Goal: Task Accomplishment & Management: Manage account settings

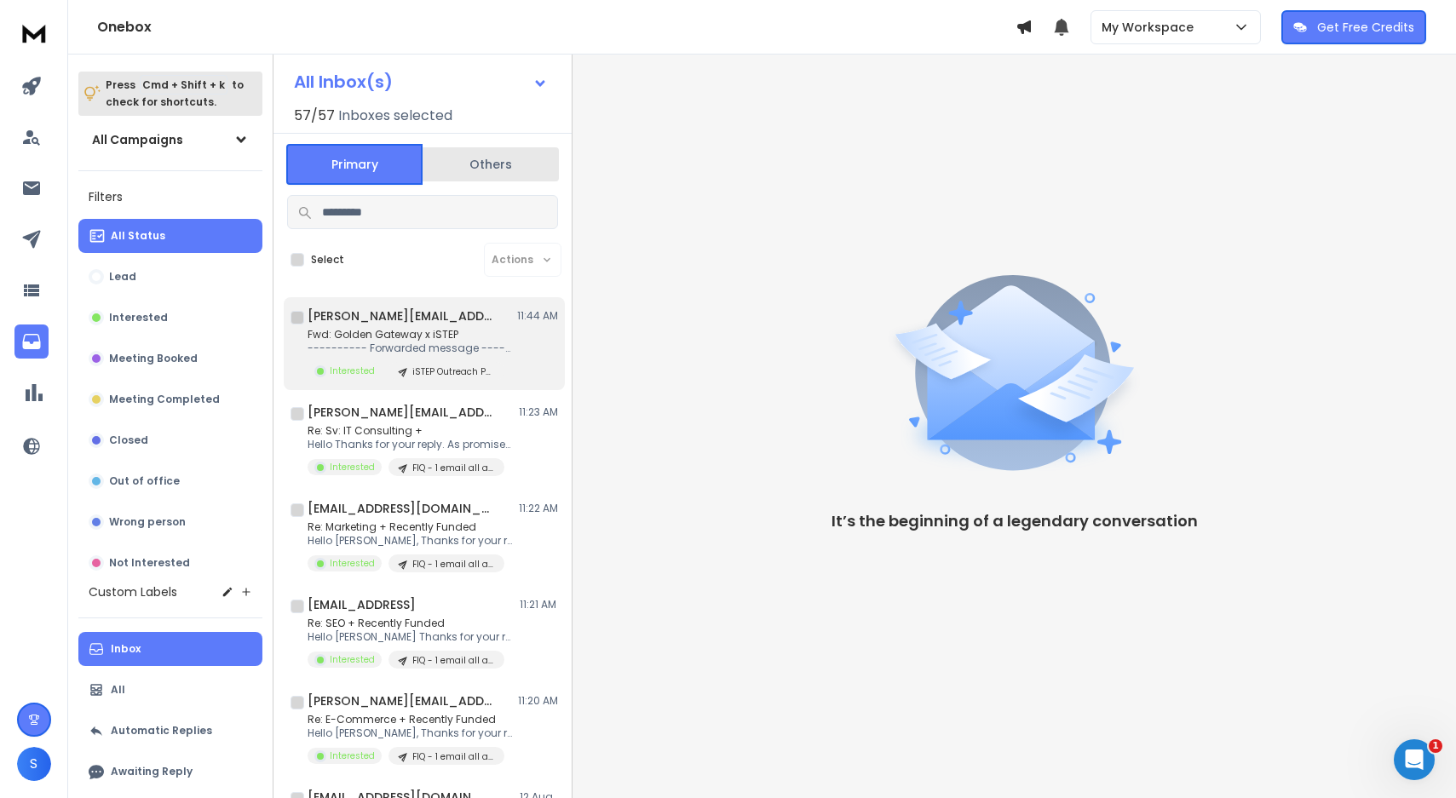
click at [408, 326] on div "b.das@istepmentors.com 11:44 AM Fwd: Golden Gateway x iSTEP ---------- Forwarde…" at bounding box center [432, 343] width 250 height 72
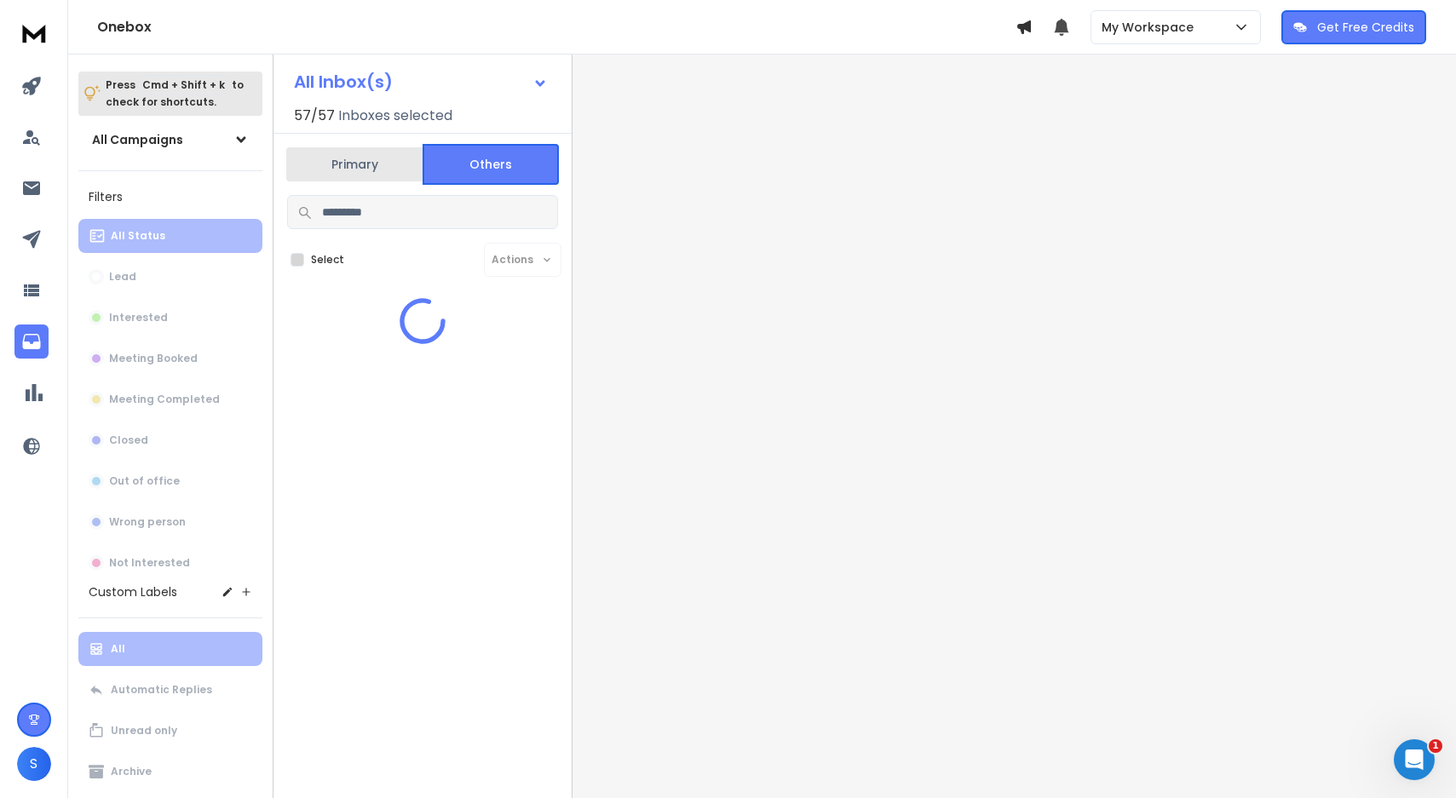
click at [460, 175] on button "Others" at bounding box center [490, 164] width 136 height 41
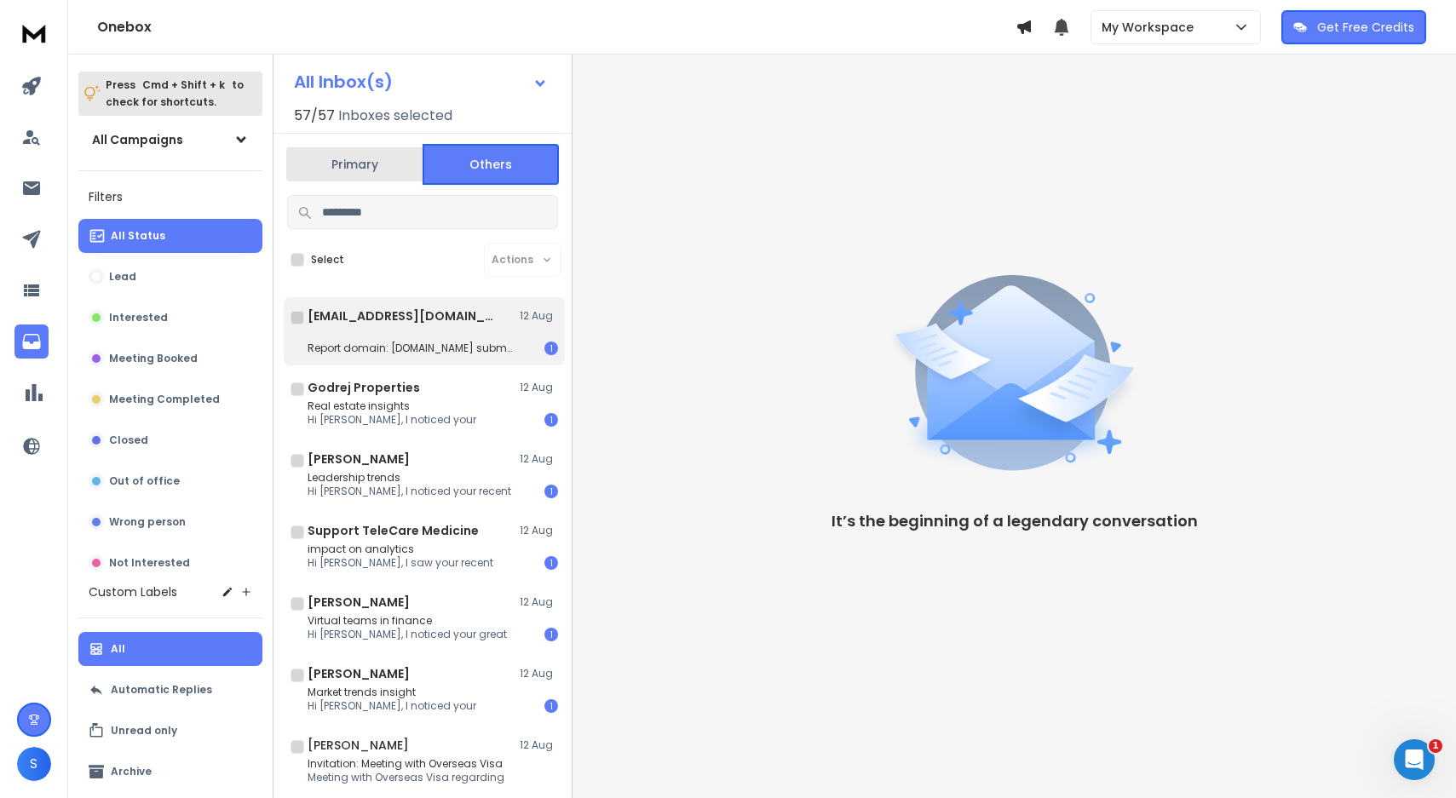
click at [423, 336] on div "Report domain: allpersonally.com submitter: secureserver.net 1" at bounding box center [432, 341] width 250 height 27
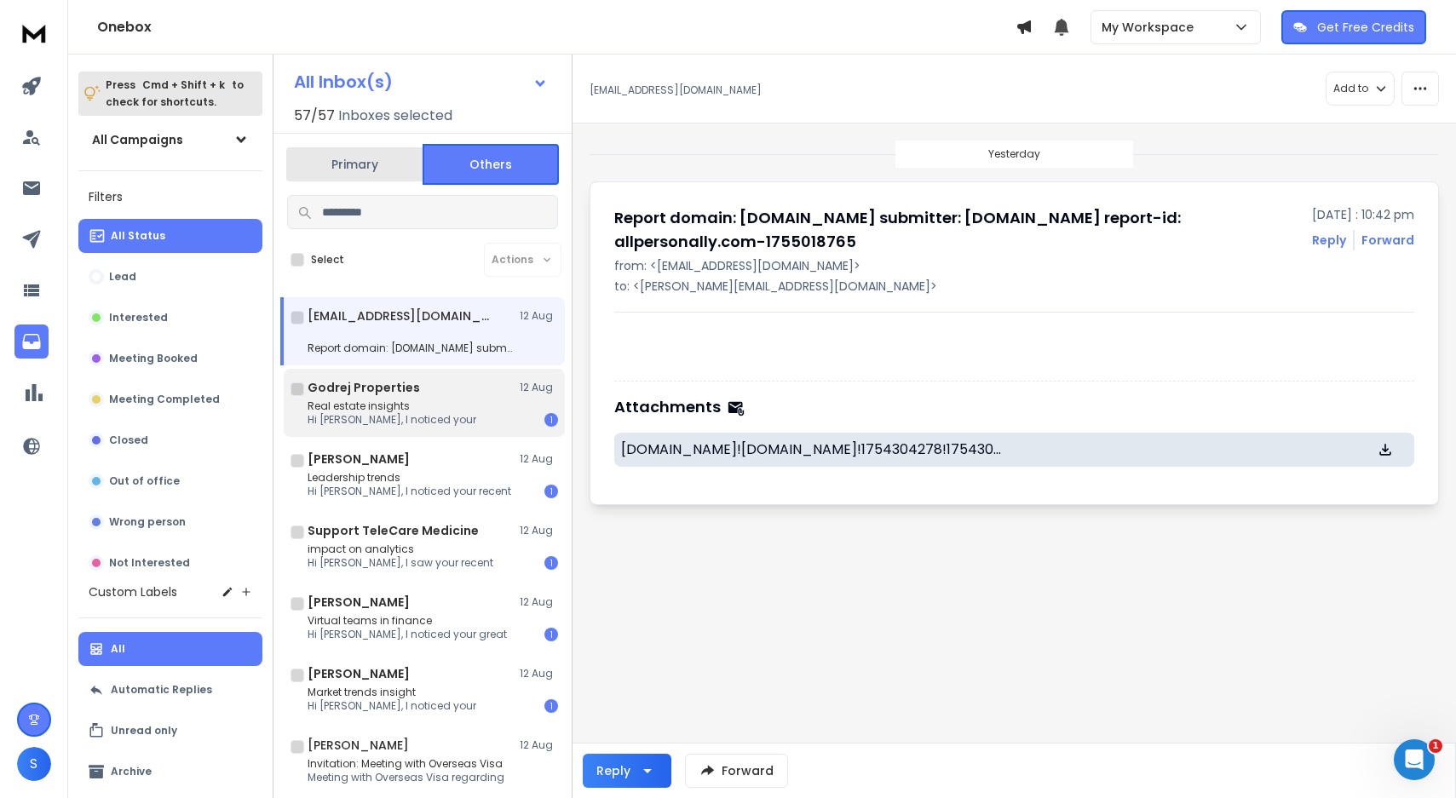
click at [421, 394] on div "Godrej Properties 12 Aug" at bounding box center [432, 387] width 250 height 17
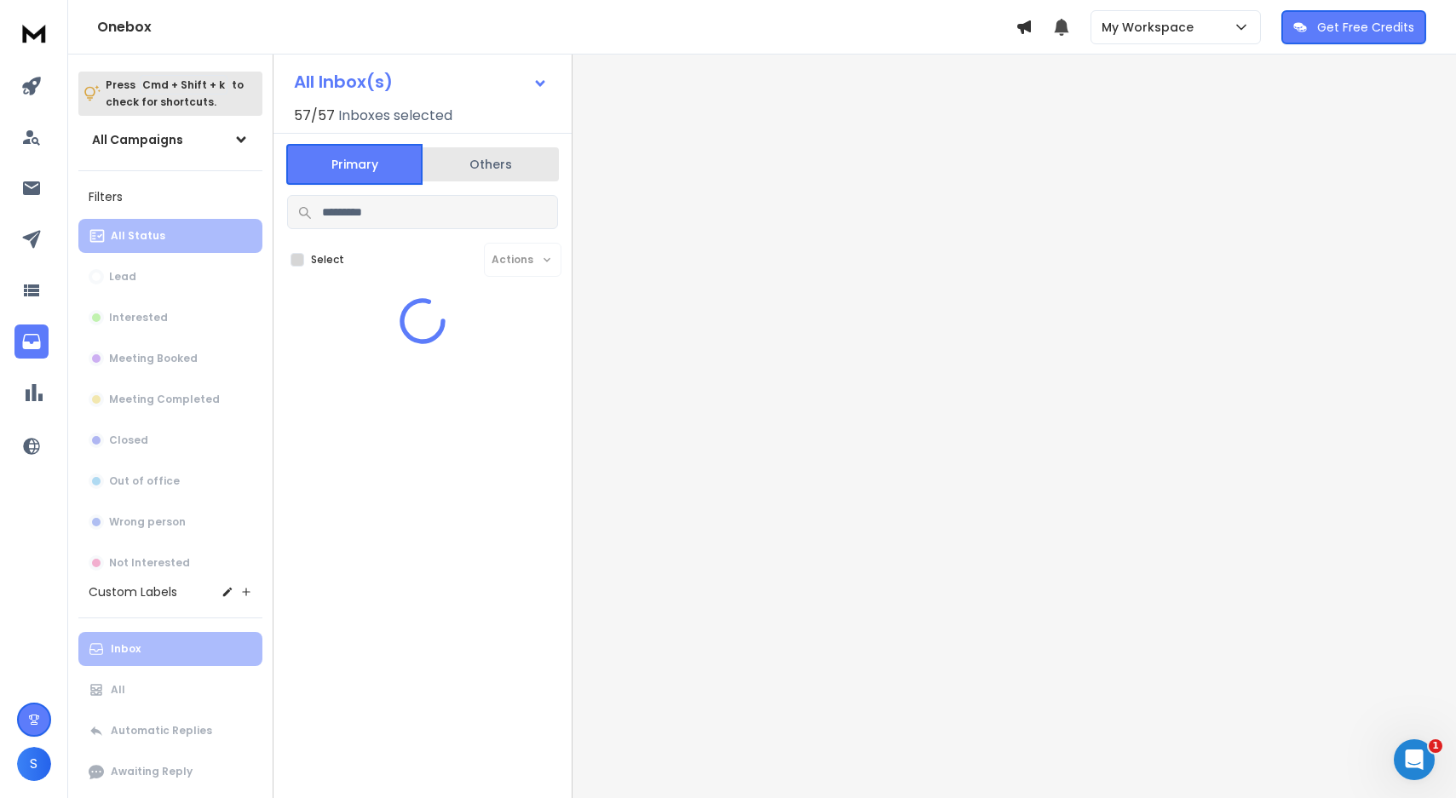
click at [351, 169] on button "Primary" at bounding box center [354, 164] width 136 height 41
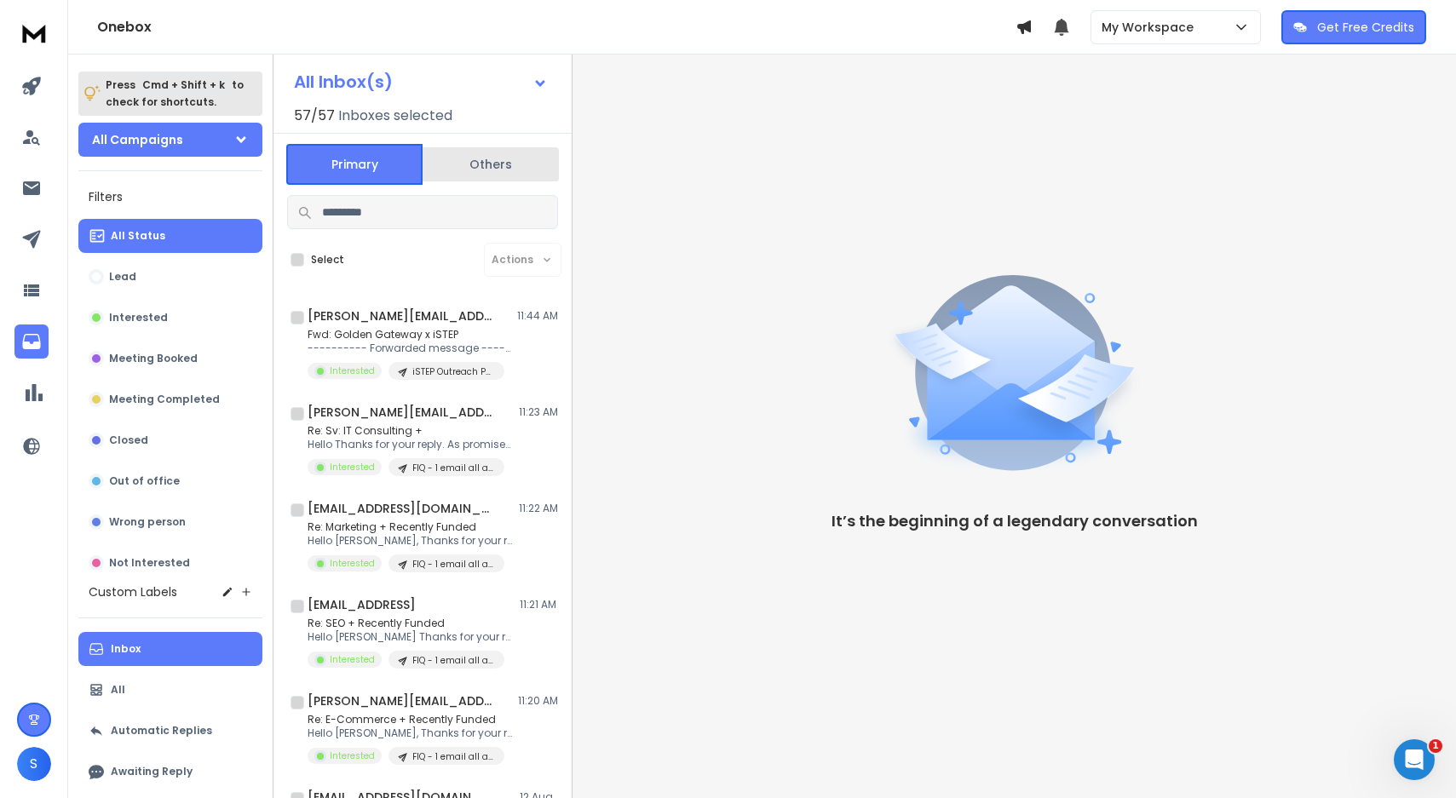
click at [146, 141] on h1 "All Campaigns" at bounding box center [137, 139] width 91 height 17
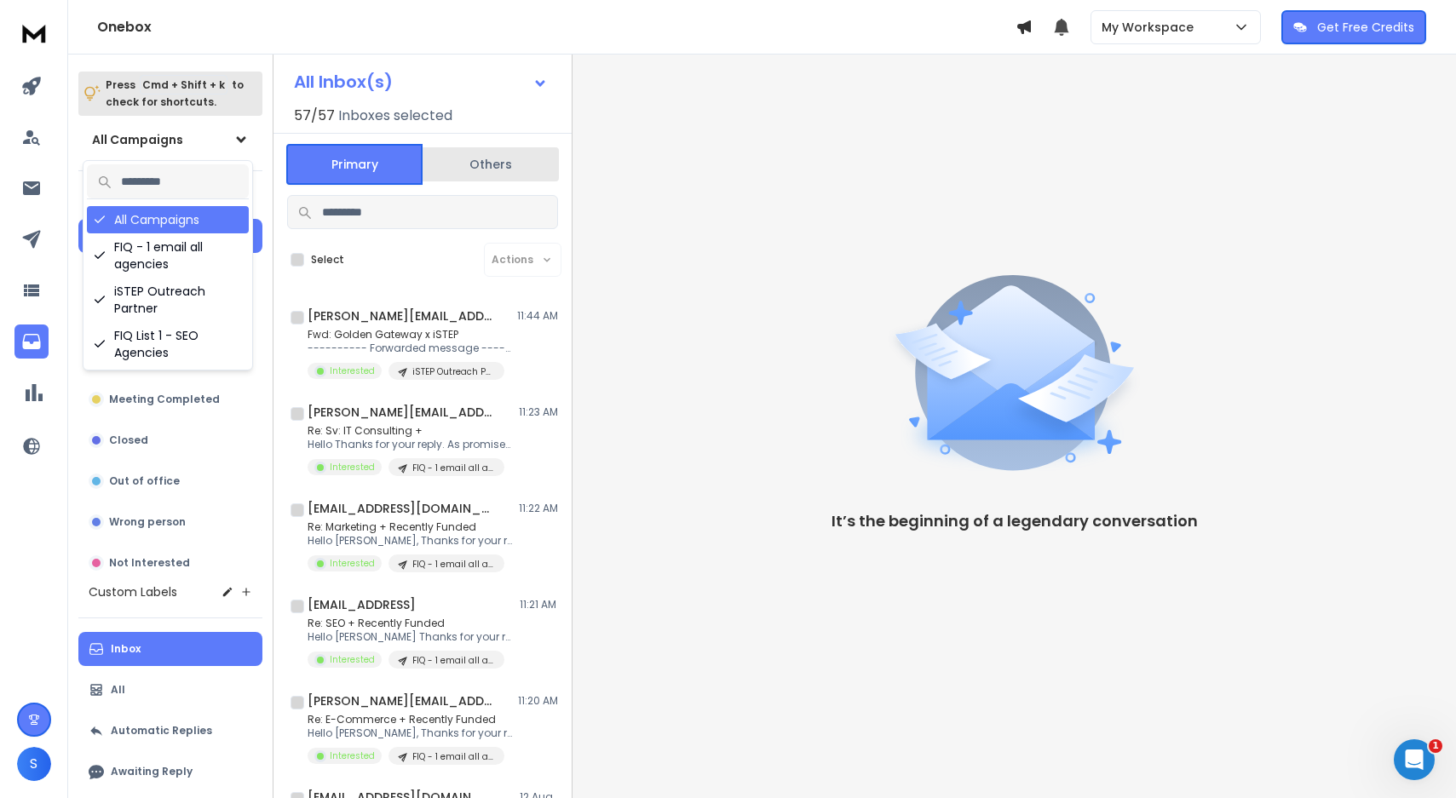
click at [144, 220] on div "All Campaigns" at bounding box center [168, 219] width 162 height 27
click at [146, 249] on div "FIQ - 1 email all agencies" at bounding box center [168, 255] width 162 height 44
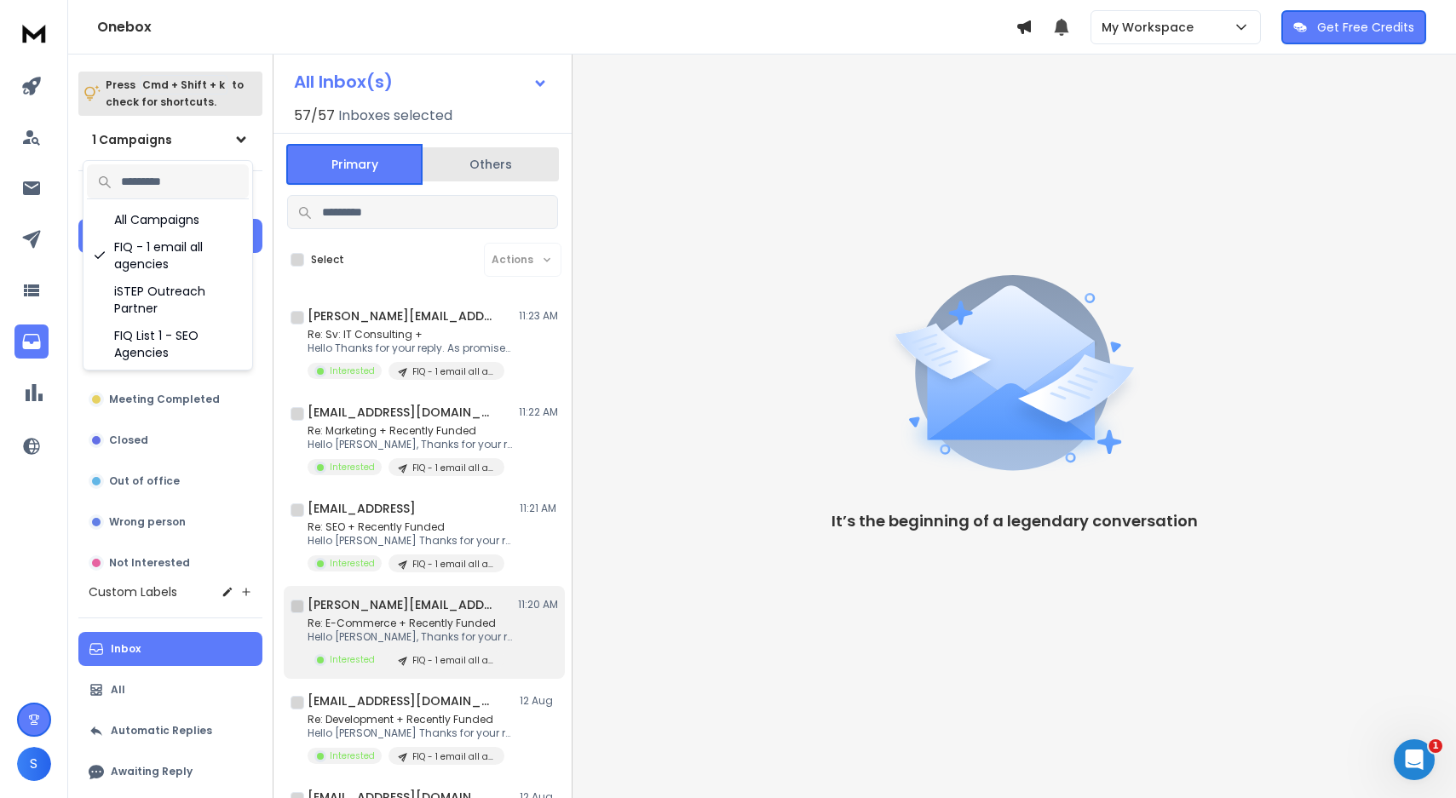
click at [450, 617] on p "Re: E-Commerce + Recently Funded" at bounding box center [409, 624] width 204 height 14
